Goal: Find specific page/section: Find specific page/section

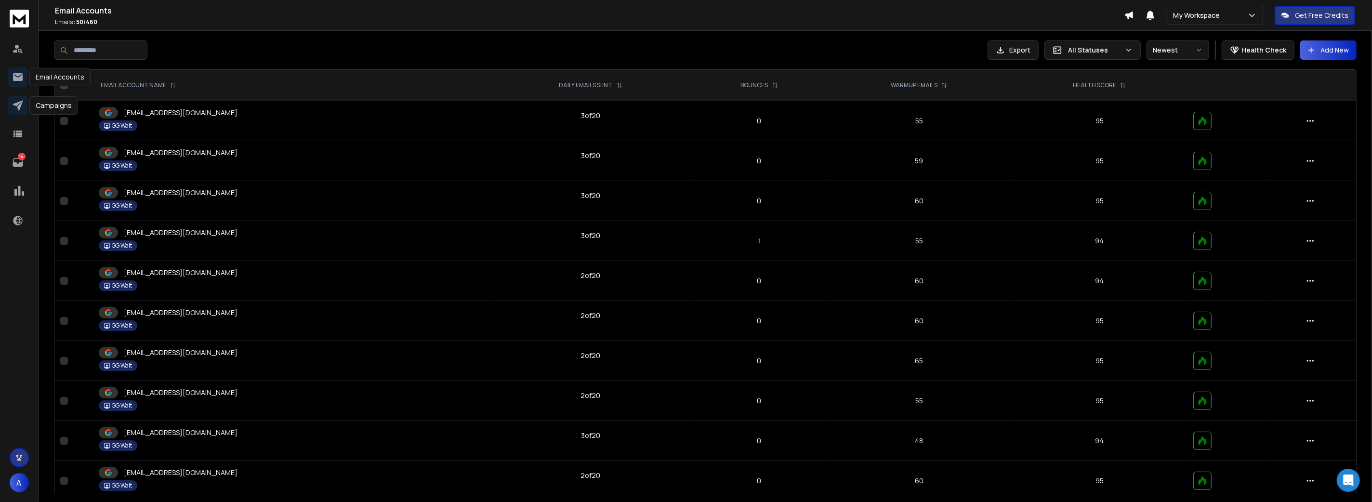
click at [25, 99] on link at bounding box center [17, 105] width 19 height 19
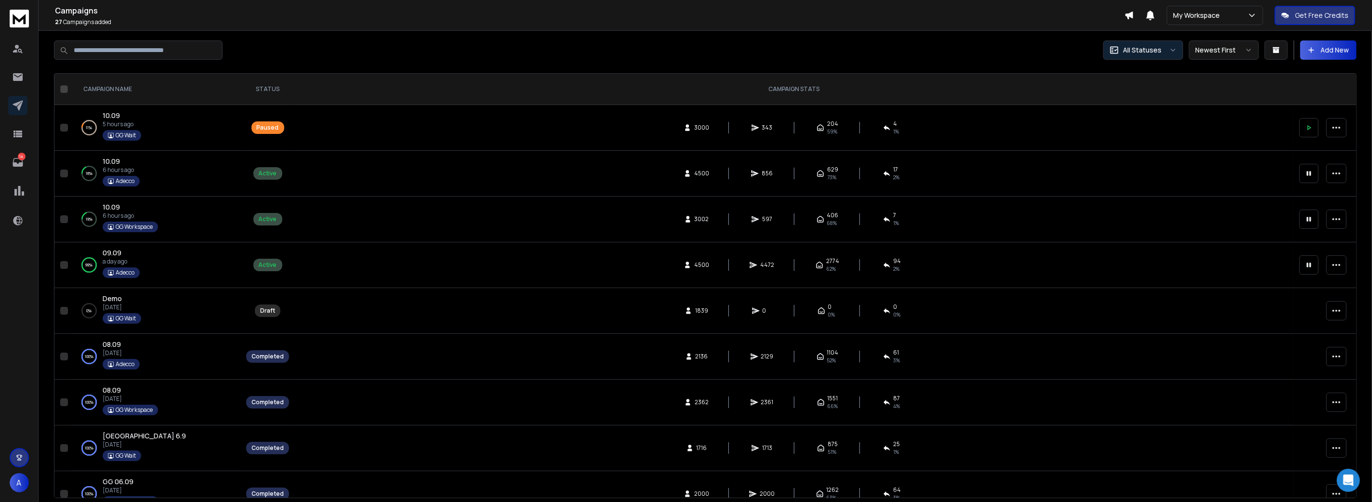
click at [1166, 52] on div "All Statuses" at bounding box center [1142, 50] width 67 height 10
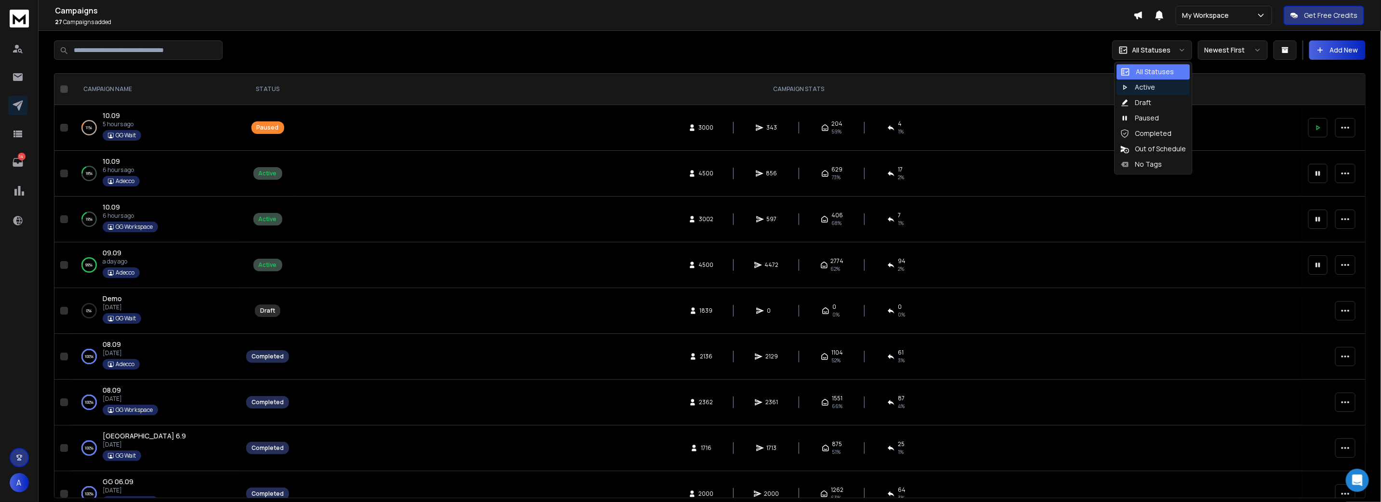
click at [1143, 83] on div "Active" at bounding box center [1137, 87] width 35 height 10
